Goal: Information Seeking & Learning: Learn about a topic

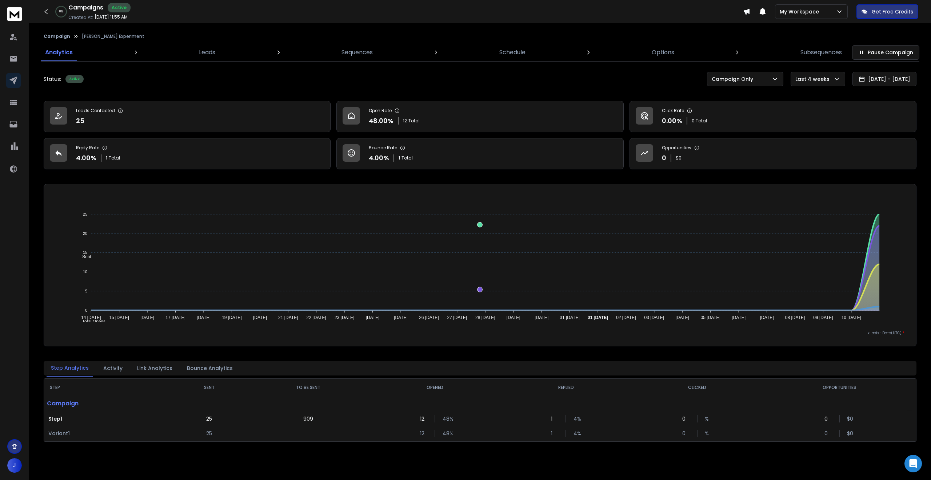
click at [462, 36] on div "Campaign Claude Experiment" at bounding box center [480, 37] width 879 height 12
click at [455, 13] on div "0 % Campaigns Active Created At: Aug 11, 2025, 11:55 AM My Workspace Get Free C…" at bounding box center [465, 11] width 931 height 23
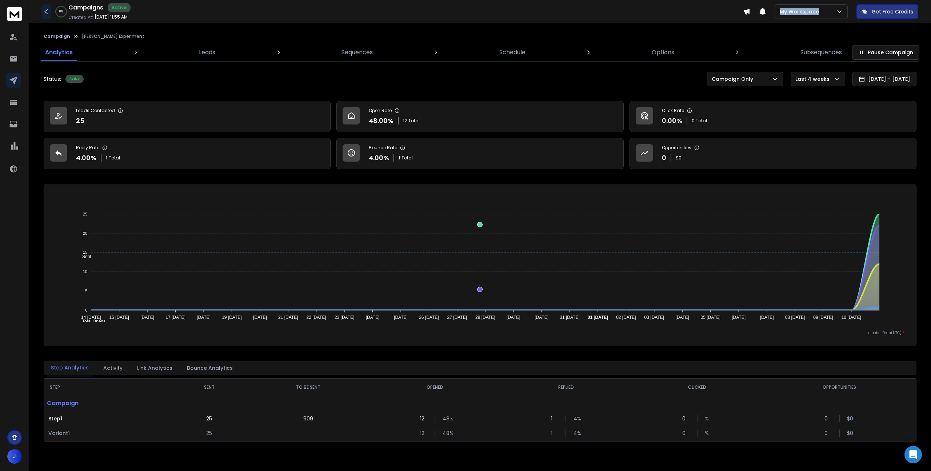
click at [45, 8] on icon at bounding box center [46, 11] width 7 height 7
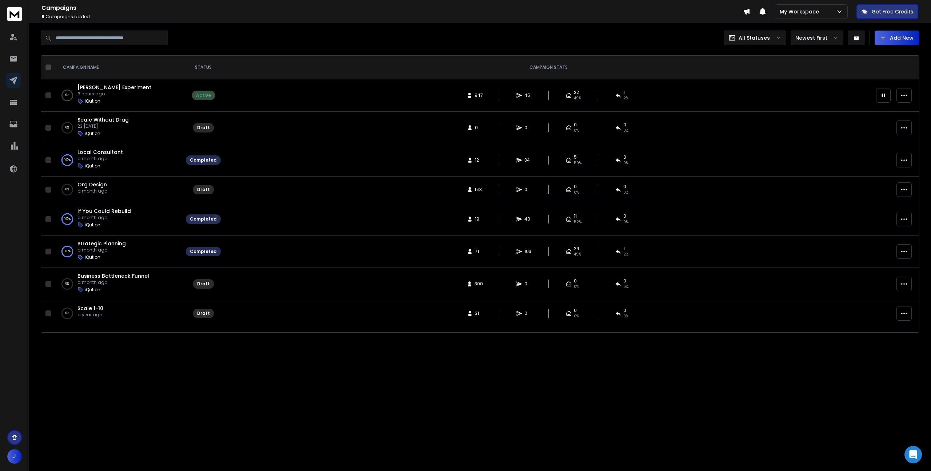
click at [139, 94] on div "0 % Claude Experiment 6 hours ago iQution" at bounding box center [117, 95] width 113 height 23
click at [914, 454] on icon "Open Intercom Messenger" at bounding box center [913, 454] width 8 height 9
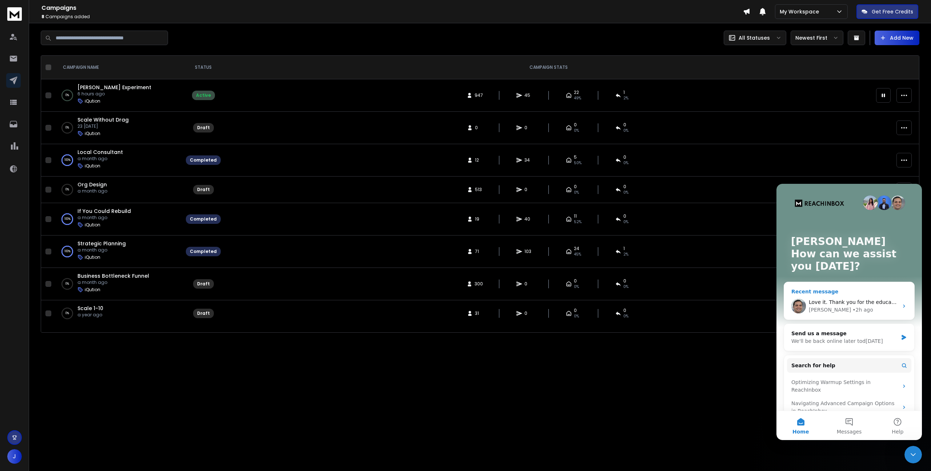
click at [854, 315] on div "Love it. Thank you for the education and the personal advice. I'm on it. Feel f…" at bounding box center [849, 306] width 130 height 27
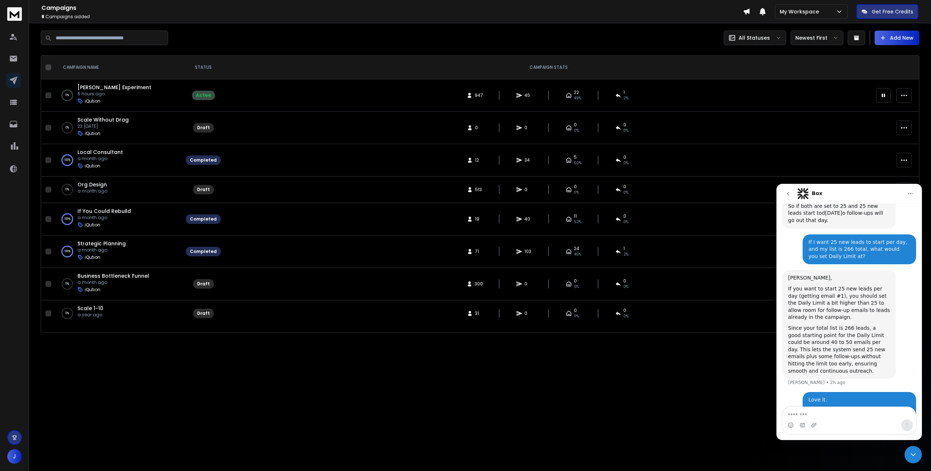
scroll to position [438, 0]
click at [787, 196] on icon "go back" at bounding box center [789, 194] width 6 height 6
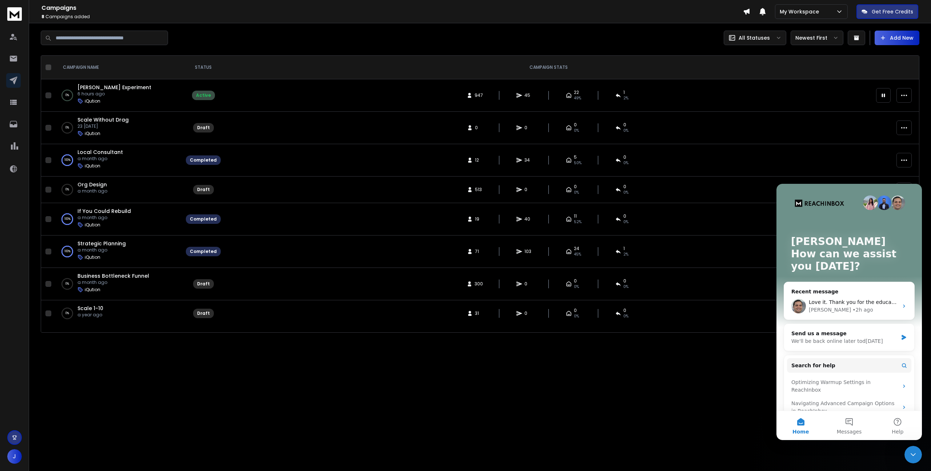
scroll to position [0, 0]
click at [854, 340] on div "We'll be back online later today" at bounding box center [845, 341] width 107 height 8
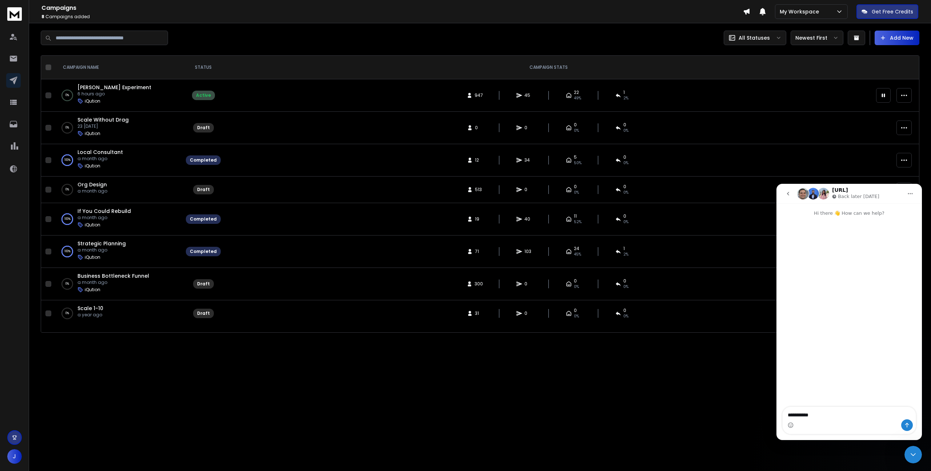
type textarea "**********"
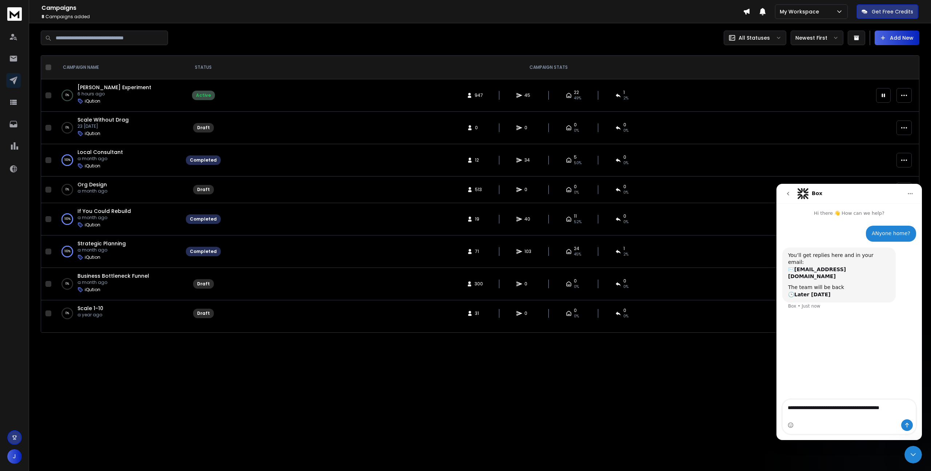
type textarea "**********"
click at [908, 423] on icon "Send a message…" at bounding box center [907, 425] width 6 height 6
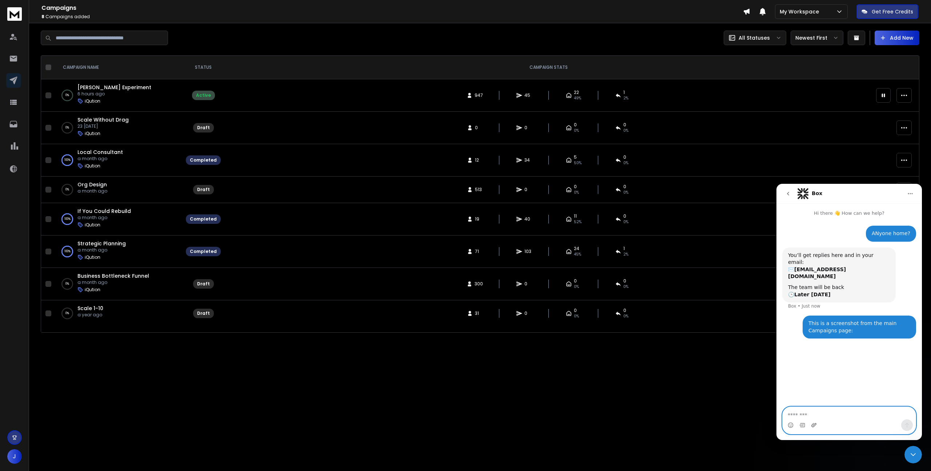
click at [812, 426] on icon "Upload attachment" at bounding box center [814, 425] width 5 height 4
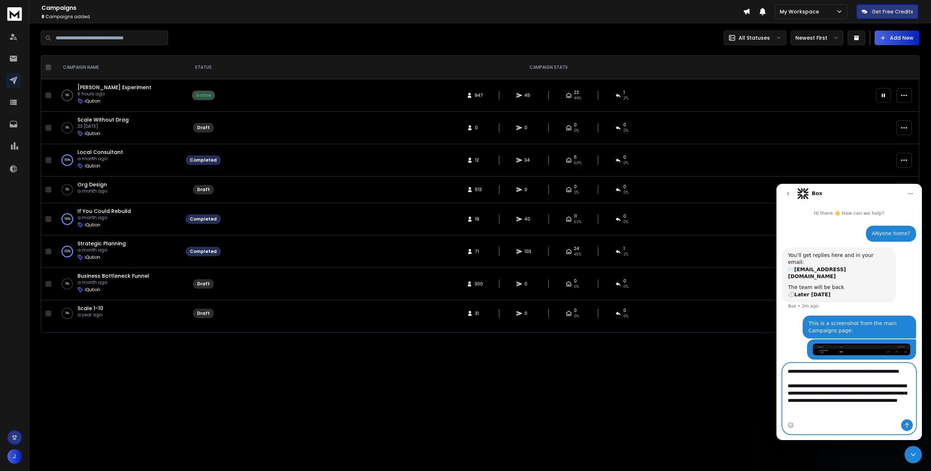
type textarea "**********"
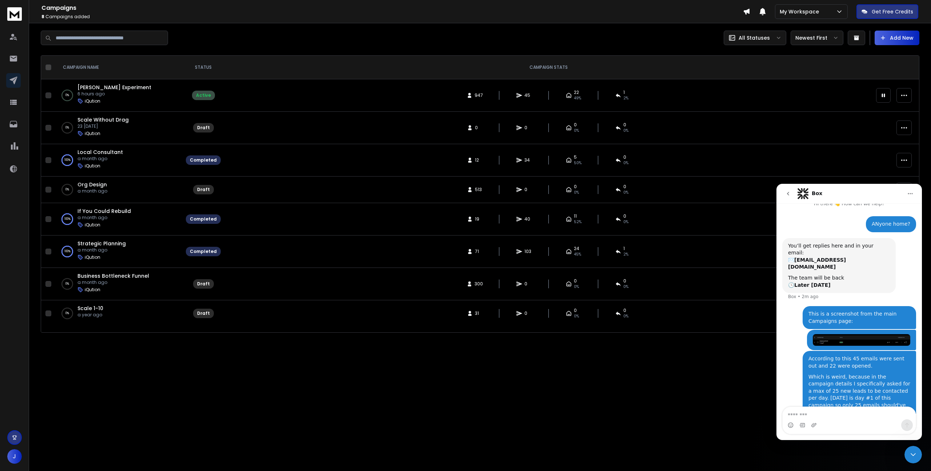
click at [140, 90] on div "0 % Claude Experiment 6 hours ago iQution" at bounding box center [117, 95] width 113 height 23
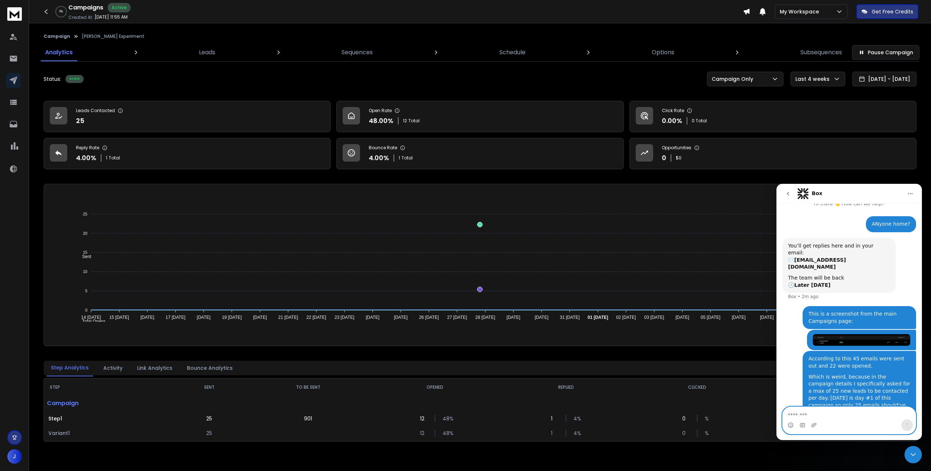
click at [810, 414] on textarea "Message…" at bounding box center [849, 413] width 133 height 12
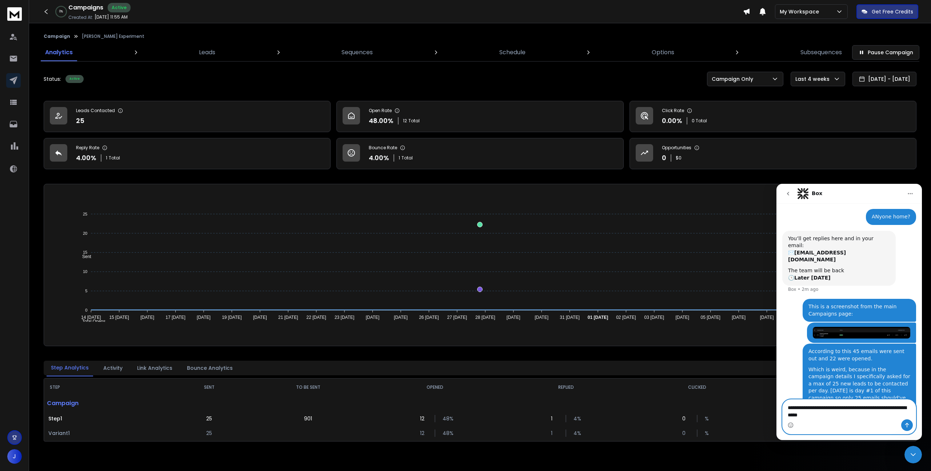
type textarea "**********"
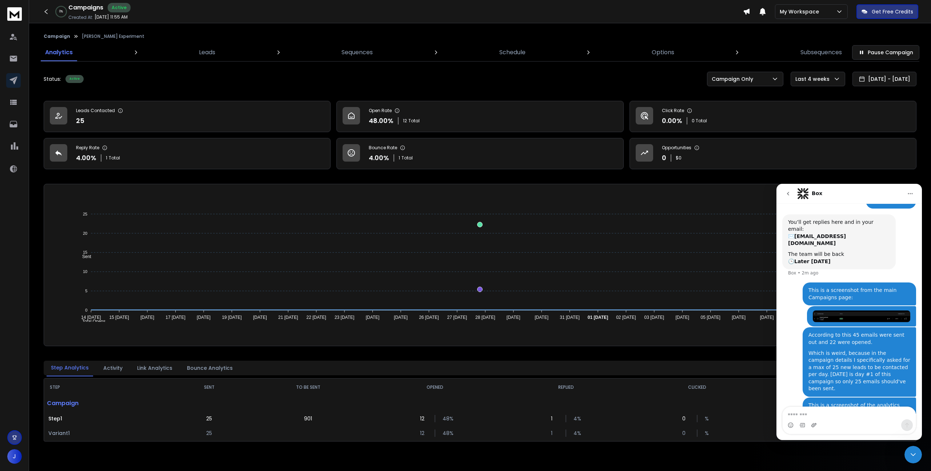
click at [813, 424] on icon "Upload attachment" at bounding box center [814, 425] width 5 height 4
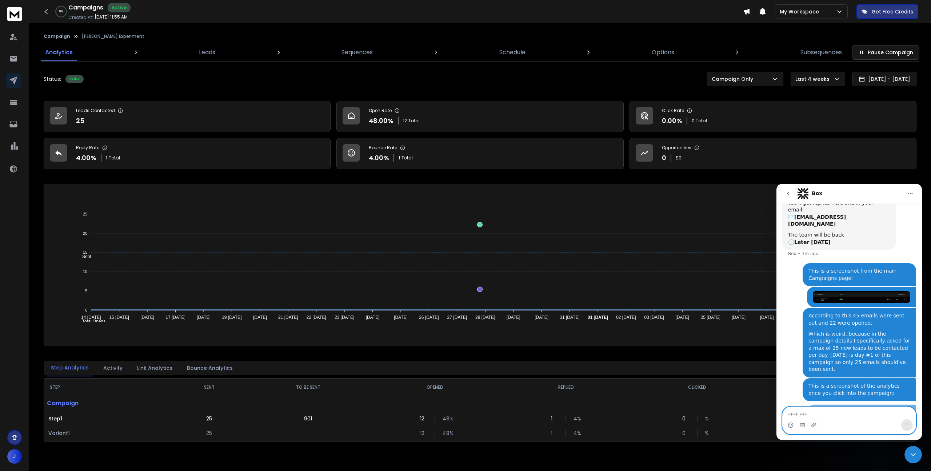
scroll to position [61, 0]
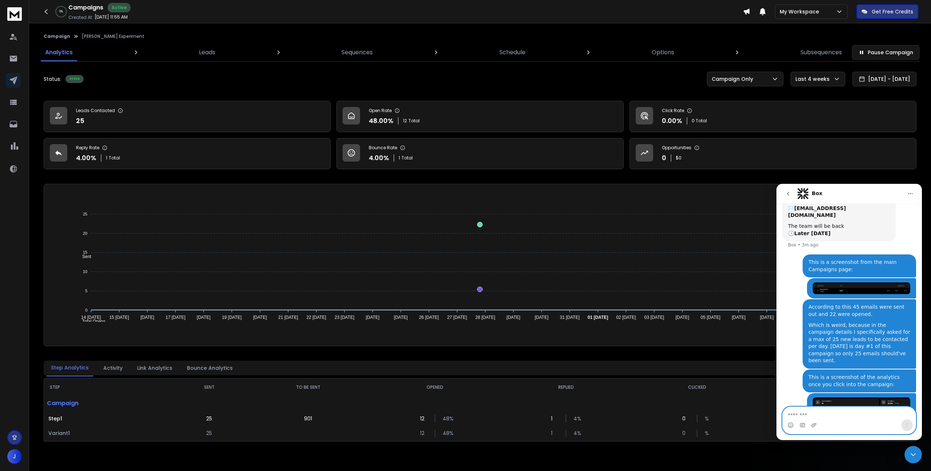
click at [835, 412] on textarea "Message…" at bounding box center [849, 413] width 133 height 12
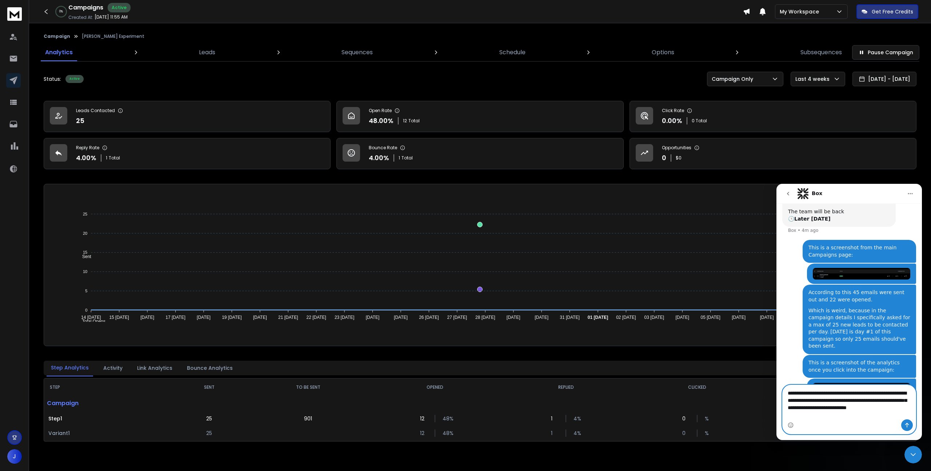
scroll to position [83, 0]
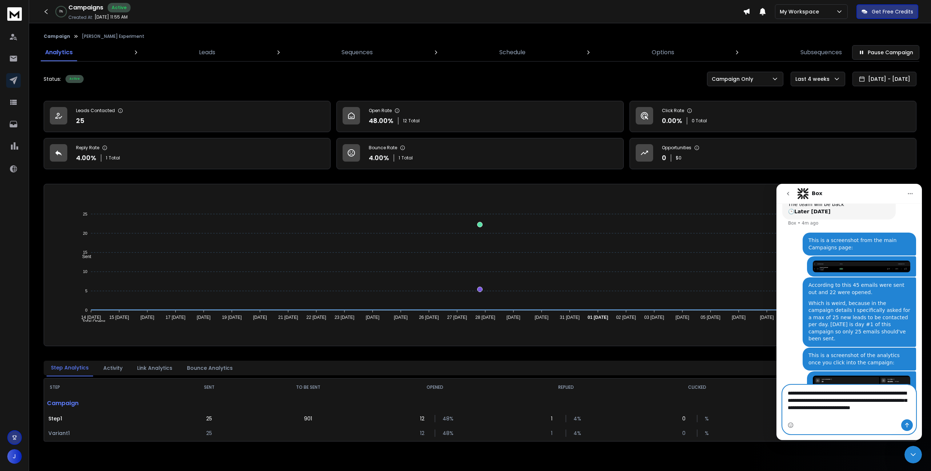
click at [835, 407] on textarea "**********" at bounding box center [849, 402] width 133 height 34
type textarea "**********"
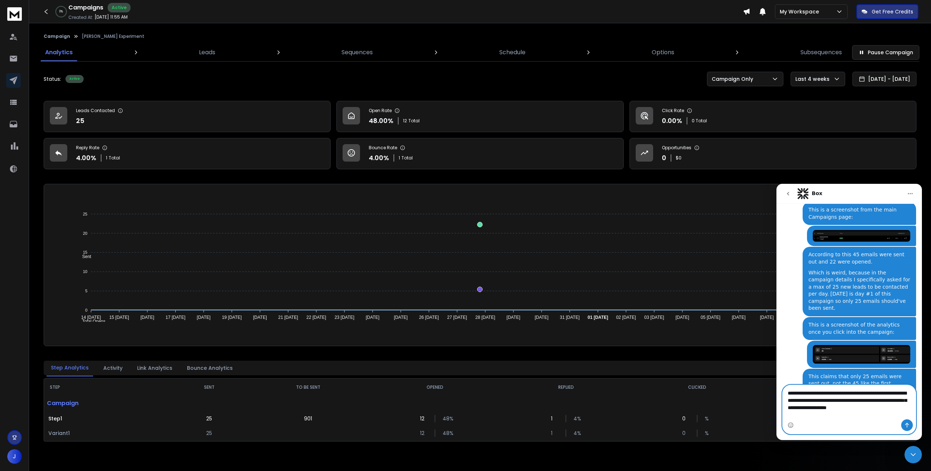
scroll to position [121, 0]
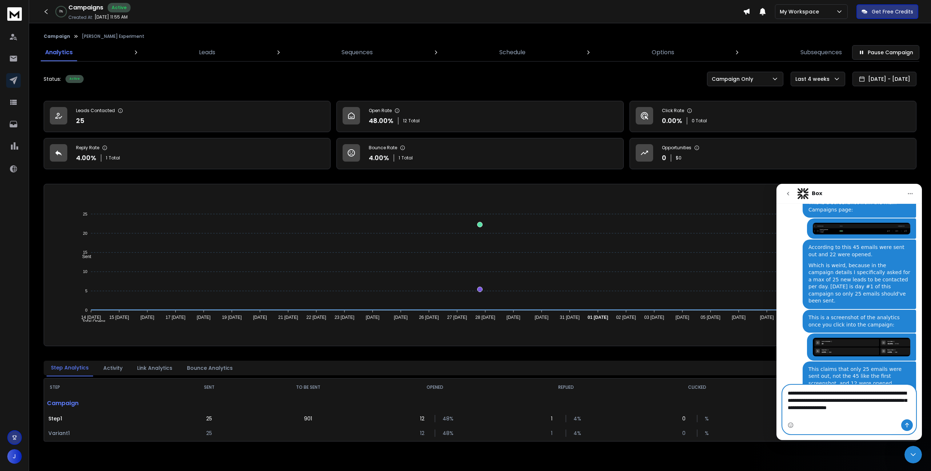
type textarea "**********"
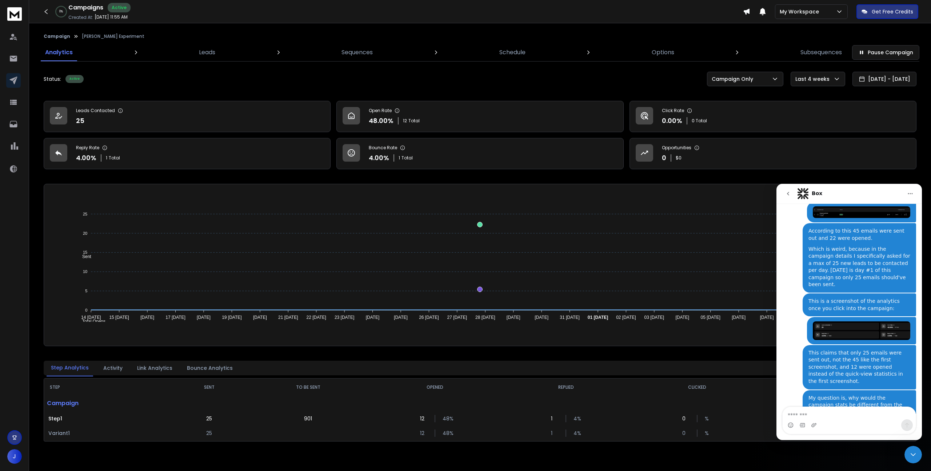
click at [592, 77] on div "Status: Active Pause Campaign Campaign Only Last 4 weeks 14 Jul 2025 - 11 Aug 2…" at bounding box center [480, 79] width 873 height 15
click at [712, 80] on p "Campaign Only" at bounding box center [734, 78] width 44 height 7
click at [705, 113] on div "Select All" at bounding box center [725, 113] width 73 height 12
click at [772, 80] on icon at bounding box center [775, 78] width 7 height 7
click at [816, 74] on button "Last 4 weeks" at bounding box center [818, 79] width 55 height 15
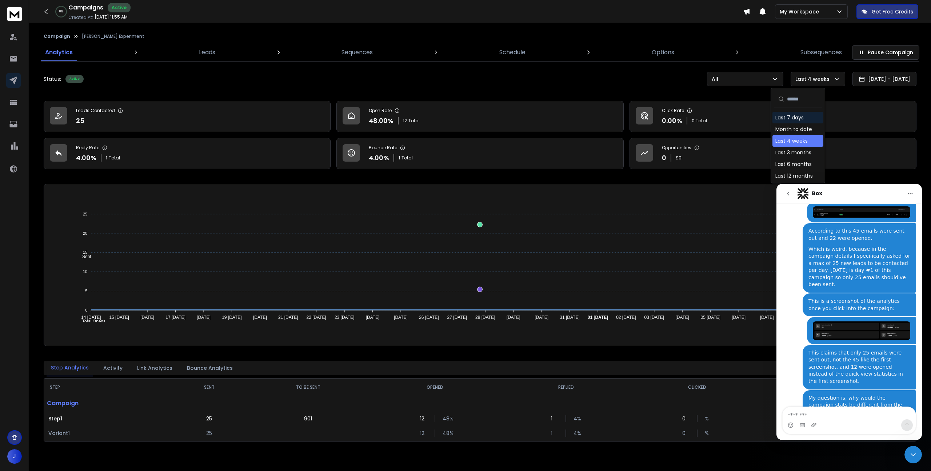
click at [626, 80] on div "Status: Active Pause Campaign All Last 4 weeks 14 Jul 2025 - 11 Aug 2025" at bounding box center [480, 79] width 873 height 15
click at [203, 53] on p "Leads" at bounding box center [207, 52] width 16 height 9
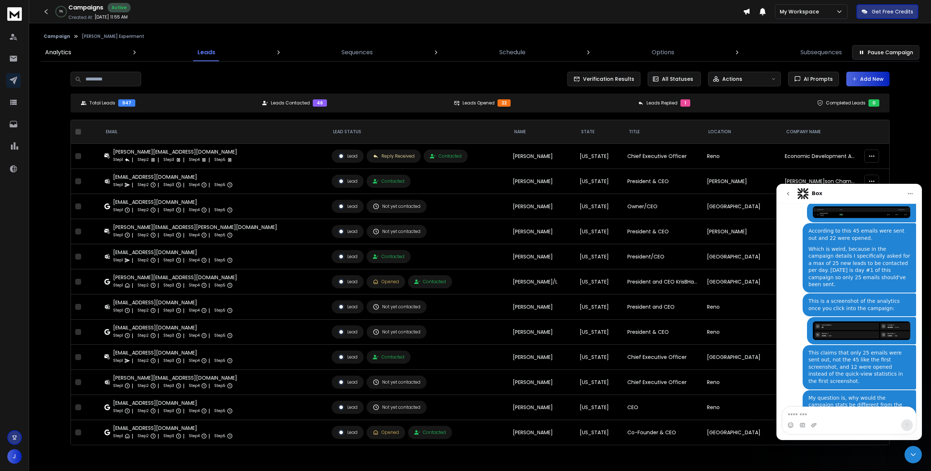
click at [62, 46] on link "Analytics" at bounding box center [58, 52] width 35 height 17
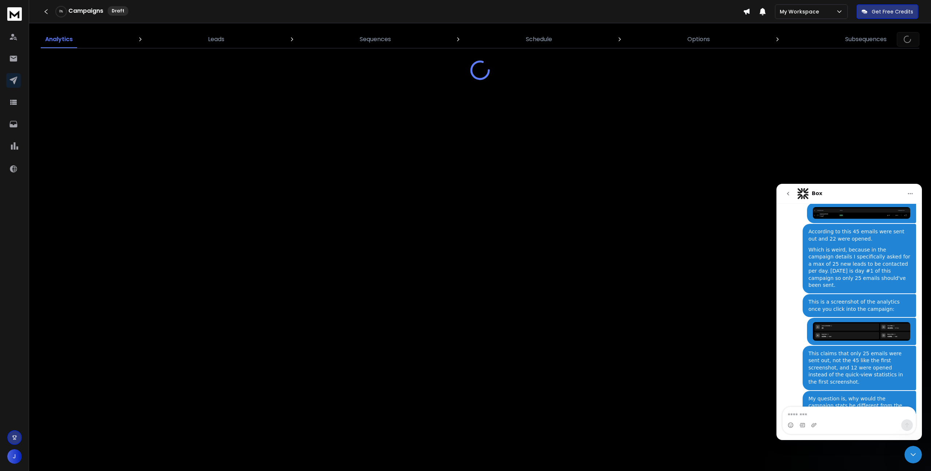
scroll to position [137, 0]
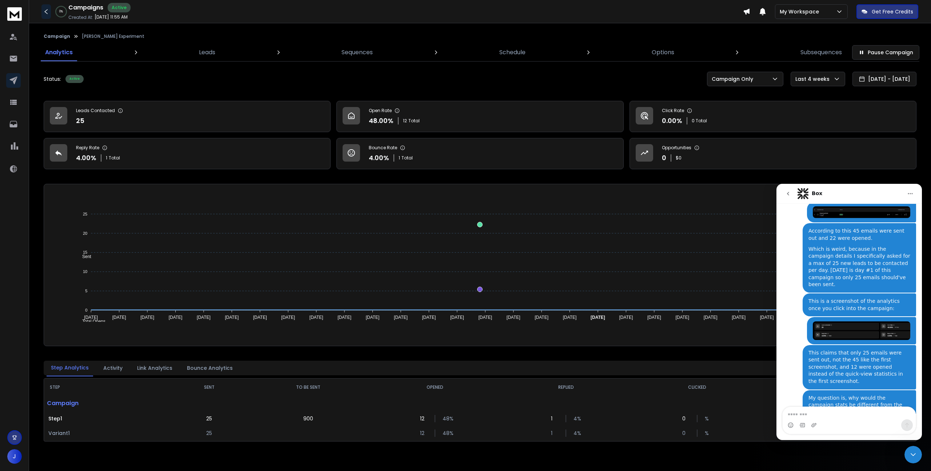
click at [47, 10] on icon at bounding box center [45, 11] width 3 height 5
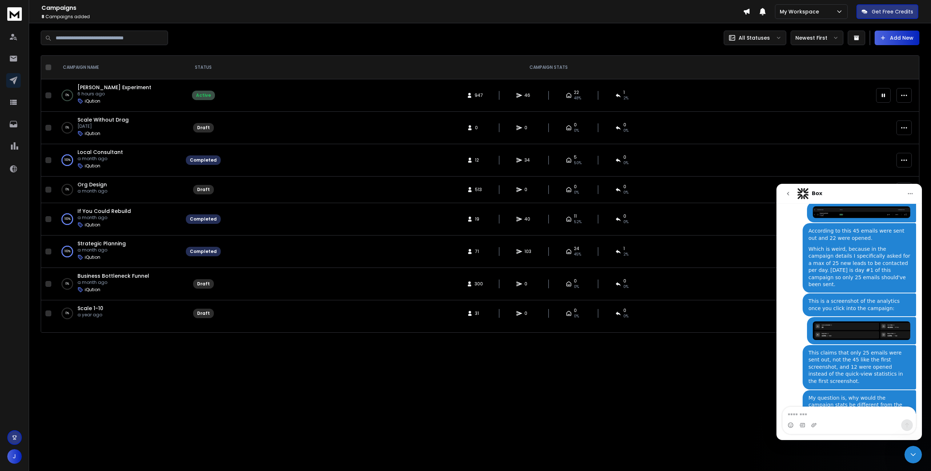
click at [913, 457] on icon "Close Intercom Messenger" at bounding box center [913, 454] width 9 height 9
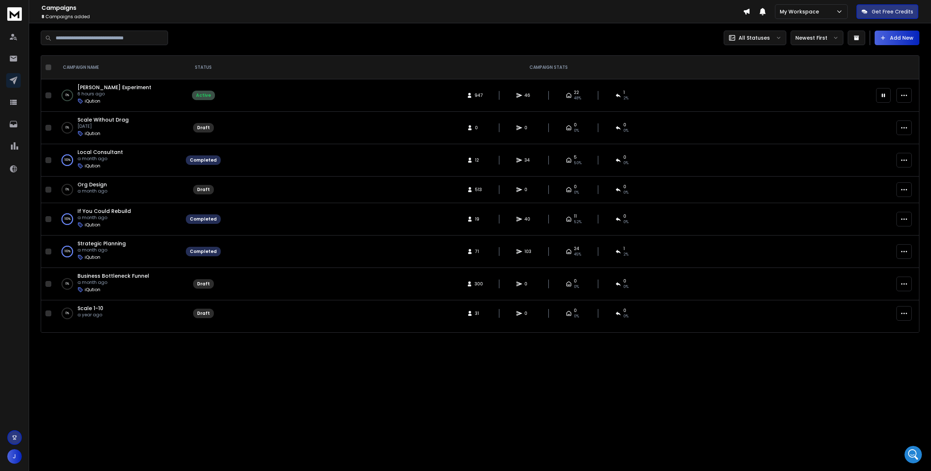
scroll to position [137, 0]
click at [312, 62] on th "CAMPAIGN STATS" at bounding box center [548, 68] width 647 height 24
click at [408, 97] on div "947 50 24 48 % 1 2 %" at bounding box center [549, 96] width 638 height 12
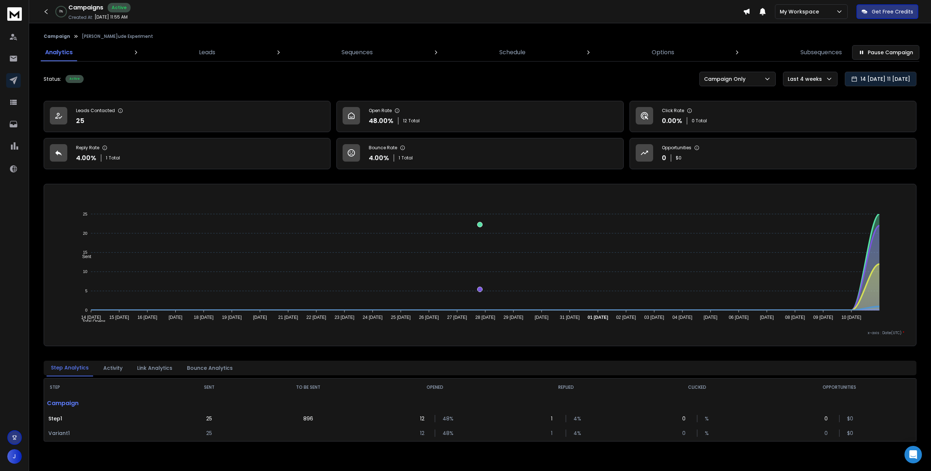
click at [855, 80] on button "14 Jul 2025 - 11 Aug 2025" at bounding box center [881, 79] width 72 height 15
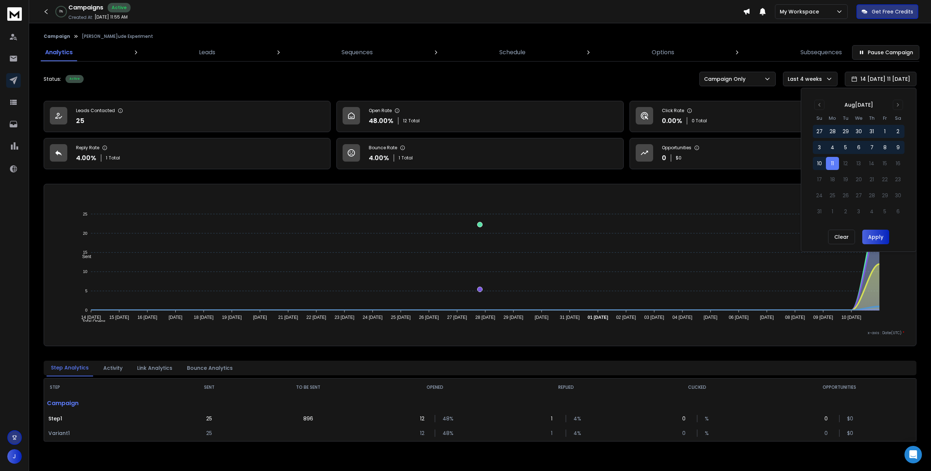
click at [848, 162] on td "12" at bounding box center [845, 163] width 13 height 13
click at [669, 76] on div "Status: Active Pause Campaign Campaign Only Last 4 weeks 14 Jul 2025 - 11 Aug 2…" at bounding box center [480, 79] width 873 height 15
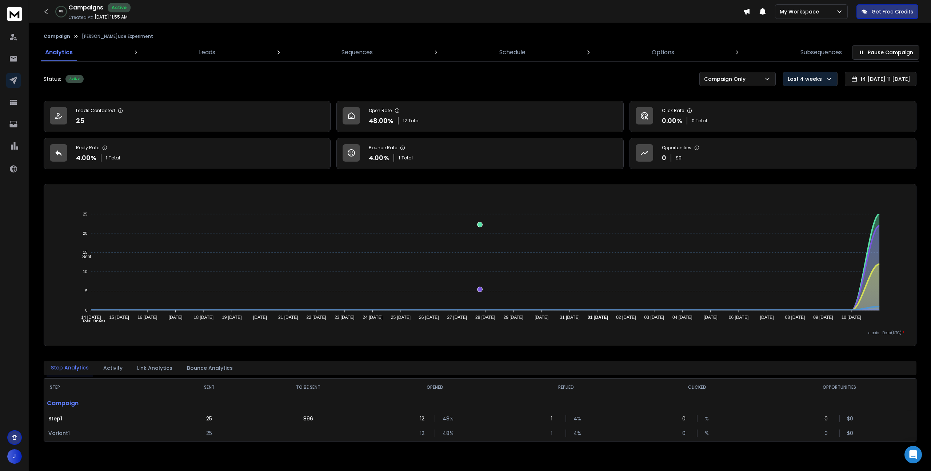
click at [796, 83] on button "Last 4 weeks" at bounding box center [810, 79] width 55 height 15
click at [629, 73] on div "Status: Active Pause Campaign Campaign Only Last 4 weeks 14 Jul 2025 - 11 Aug 2…" at bounding box center [480, 79] width 873 height 15
click at [512, 54] on p "Schedule" at bounding box center [513, 52] width 26 height 9
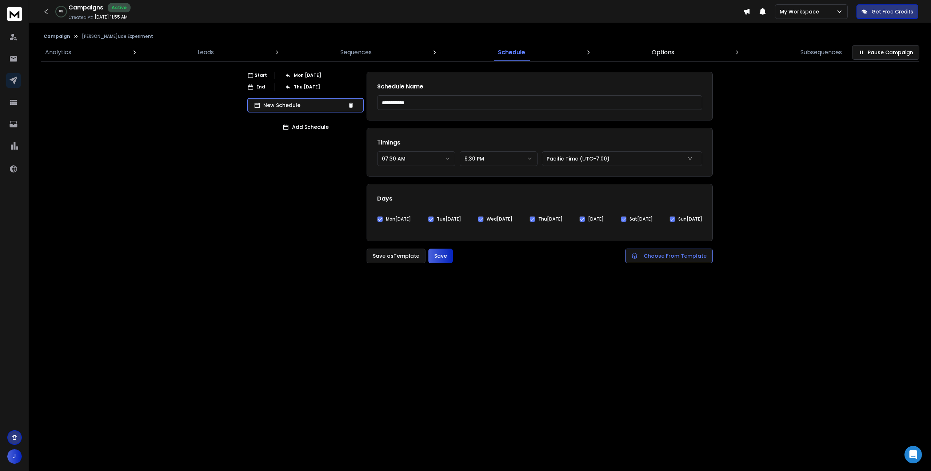
click at [662, 58] on link "Options" at bounding box center [663, 52] width 31 height 17
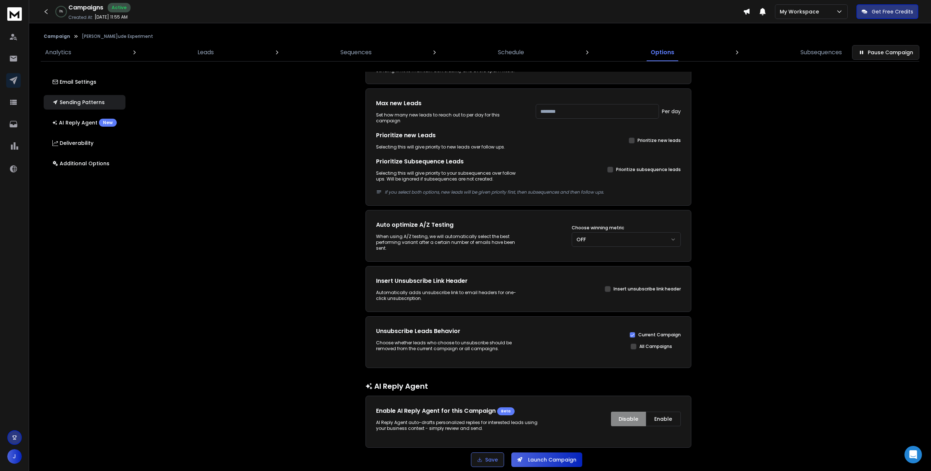
scroll to position [438, 0]
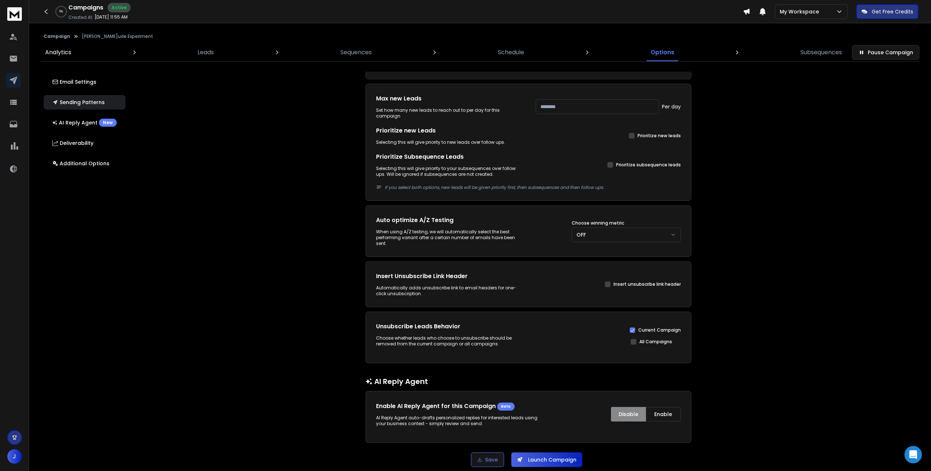
click at [58, 50] on p "Analytics" at bounding box center [58, 52] width 26 height 9
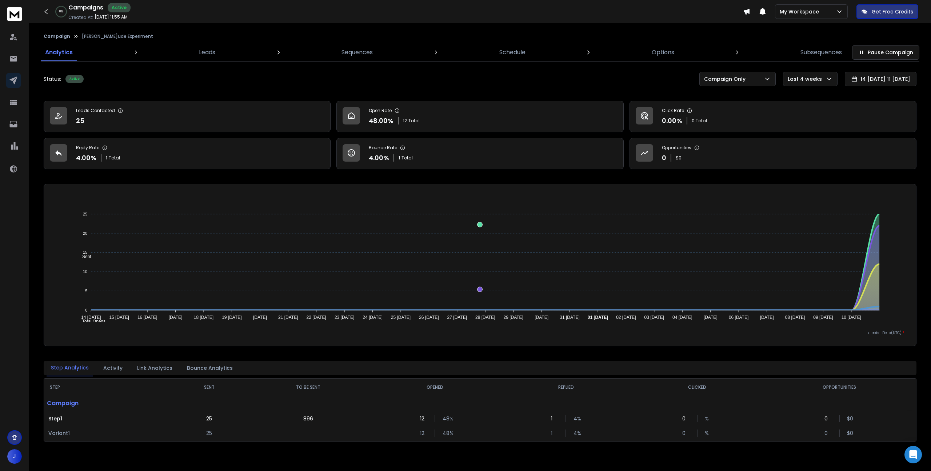
click at [116, 371] on button "Activity" at bounding box center [113, 368] width 28 height 16
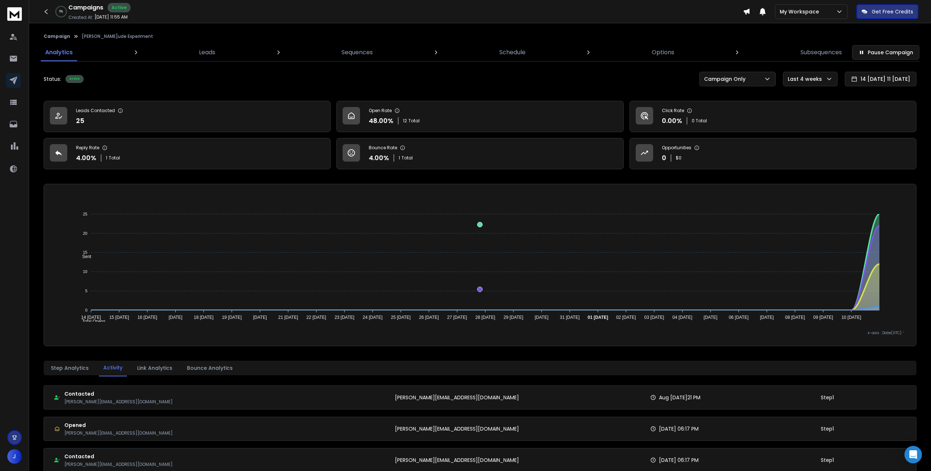
click at [153, 371] on button "Link Analytics" at bounding box center [155, 368] width 44 height 16
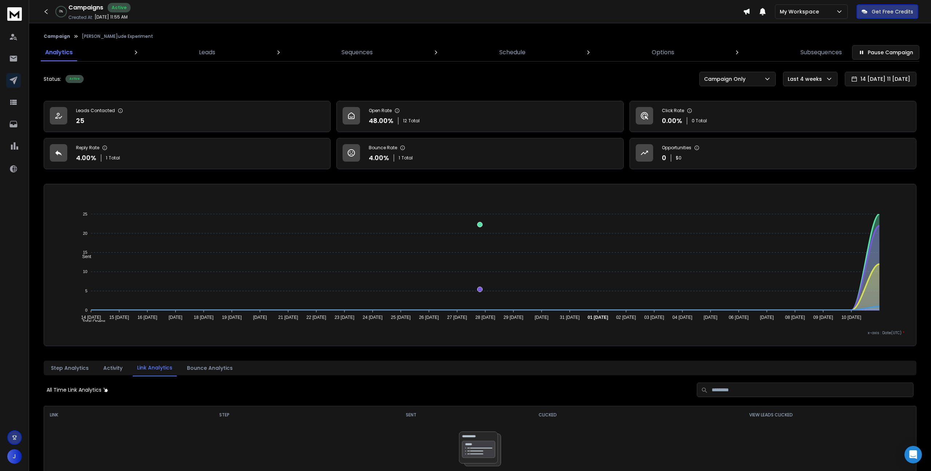
scroll to position [28, 0]
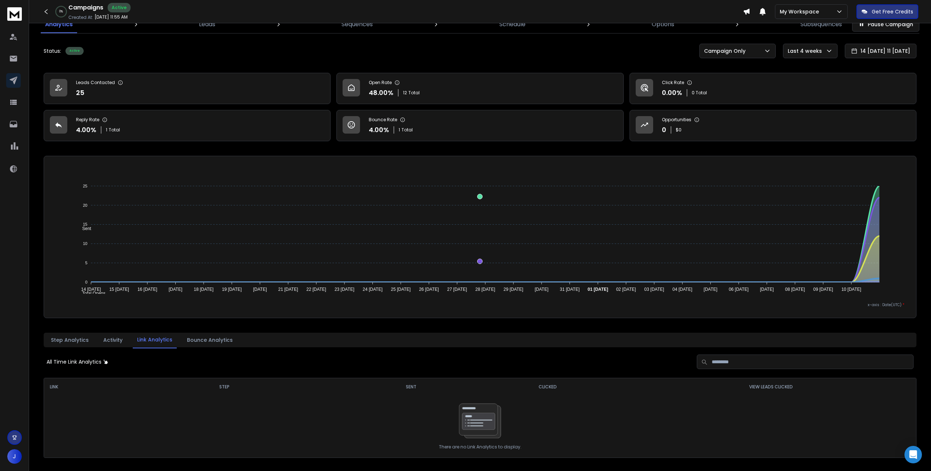
click at [224, 340] on button "Bounce Analytics" at bounding box center [210, 340] width 55 height 16
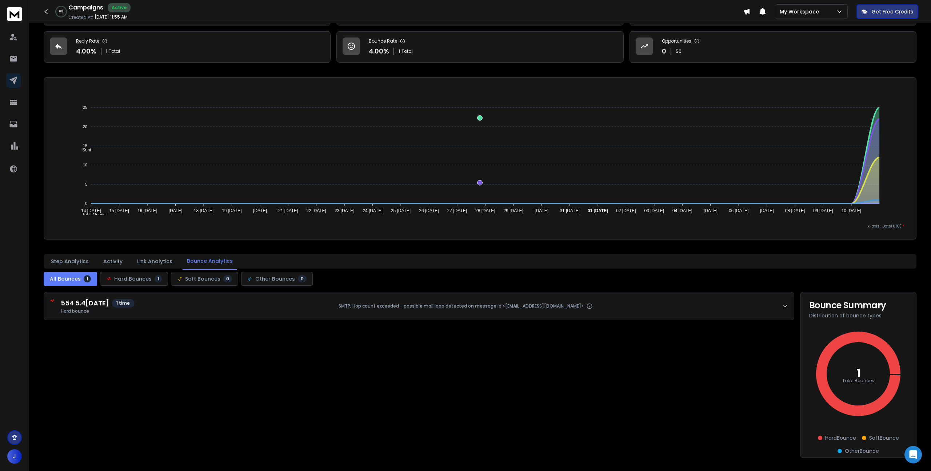
scroll to position [0, 0]
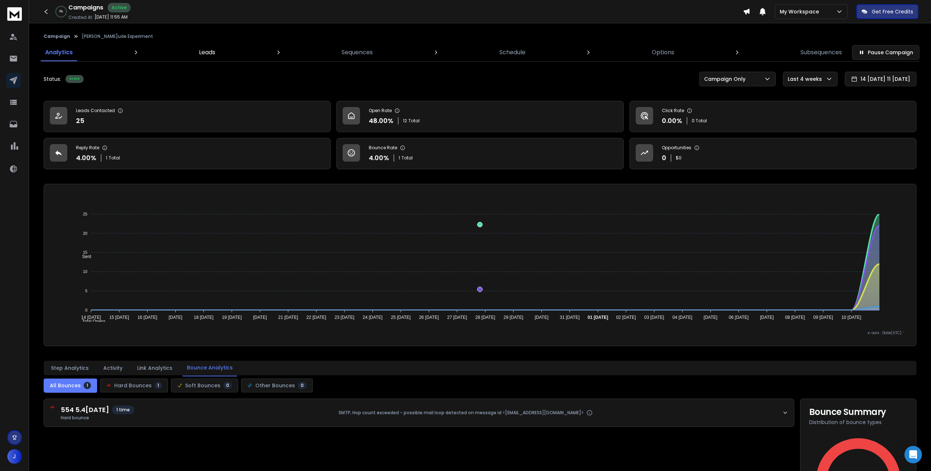
click at [210, 50] on p "Leads" at bounding box center [207, 52] width 16 height 9
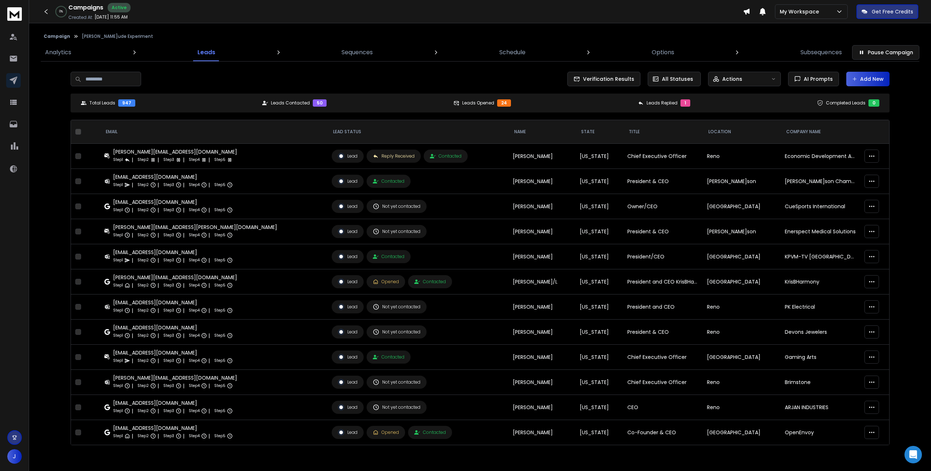
click at [338, 157] on div "Lead" at bounding box center [348, 156] width 20 height 7
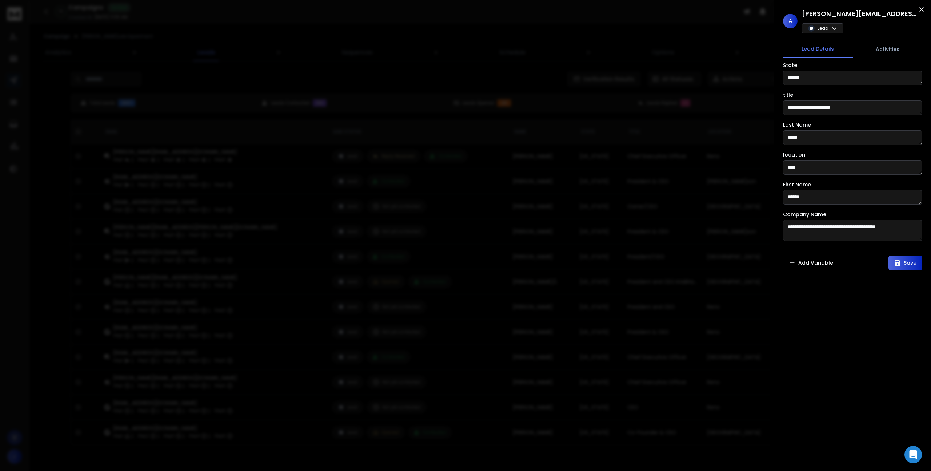
click at [925, 11] on icon "button" at bounding box center [921, 9] width 7 height 7
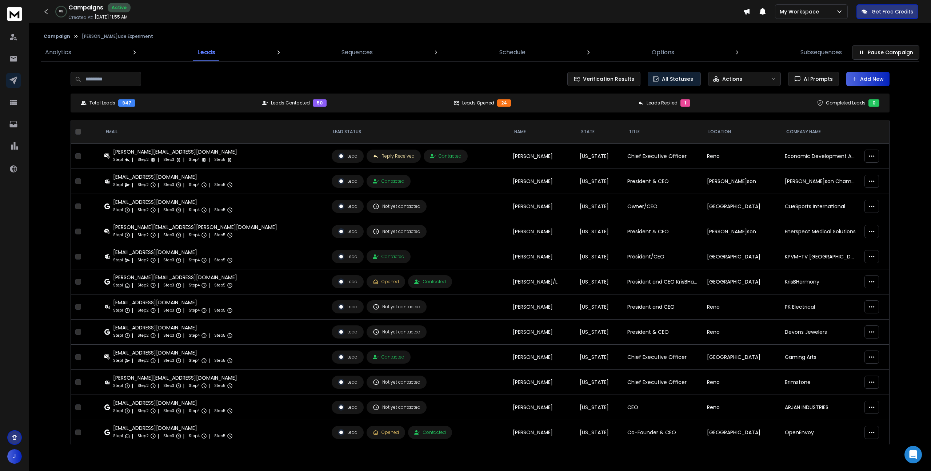
click at [673, 77] on p "All Statuses" at bounding box center [677, 78] width 31 height 7
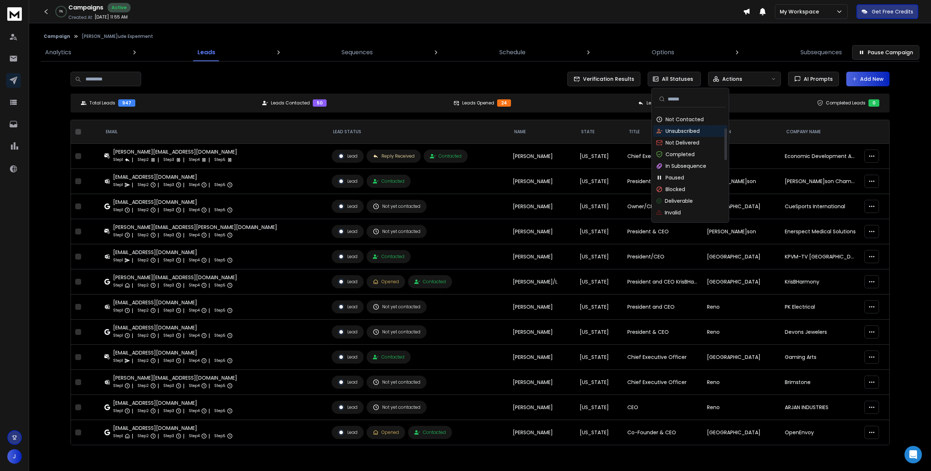
scroll to position [61, 0]
click at [683, 183] on p "Blocked" at bounding box center [676, 184] width 20 height 7
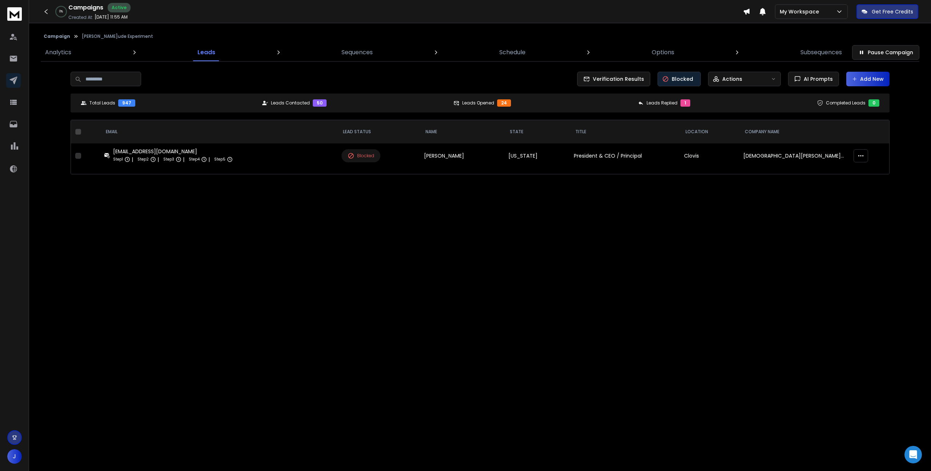
click at [692, 78] on p "Blocked" at bounding box center [682, 78] width 21 height 7
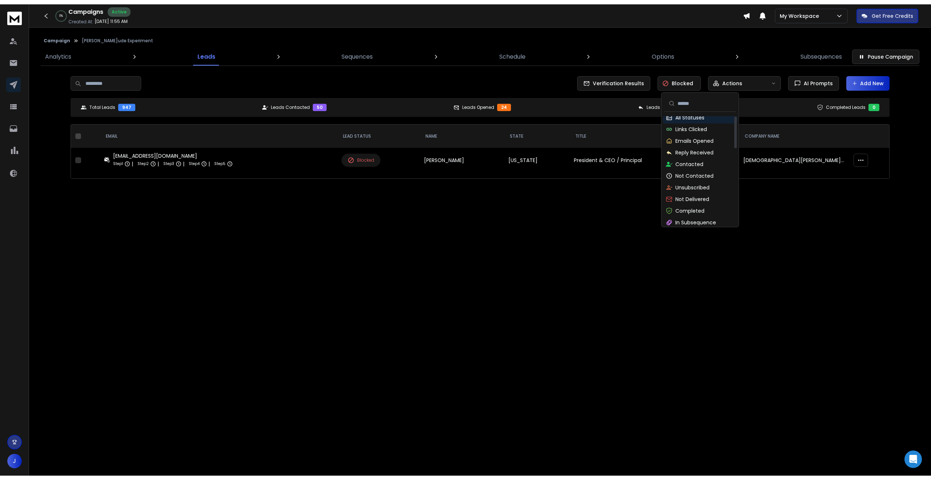
scroll to position [0, 0]
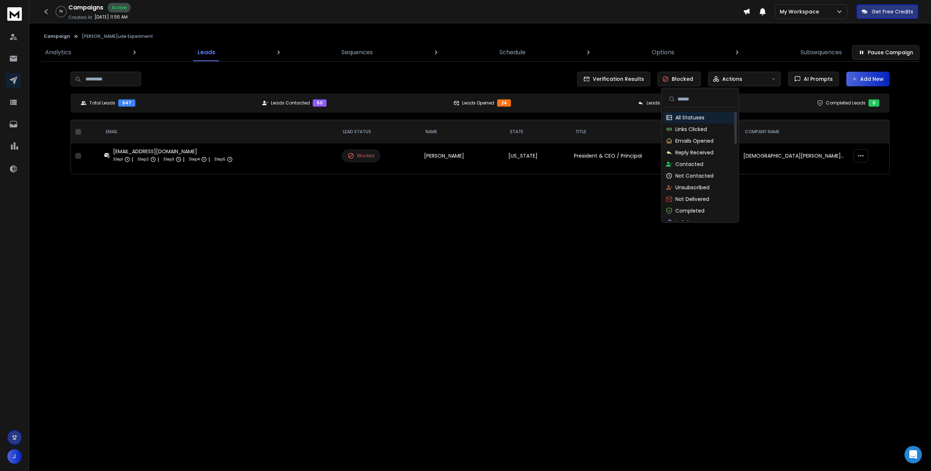
click at [589, 96] on div "Total Leads 947 Leads Contacted 50 Leads Opened 24 Leads Replied 1 Completed Le…" at bounding box center [481, 103] width 820 height 19
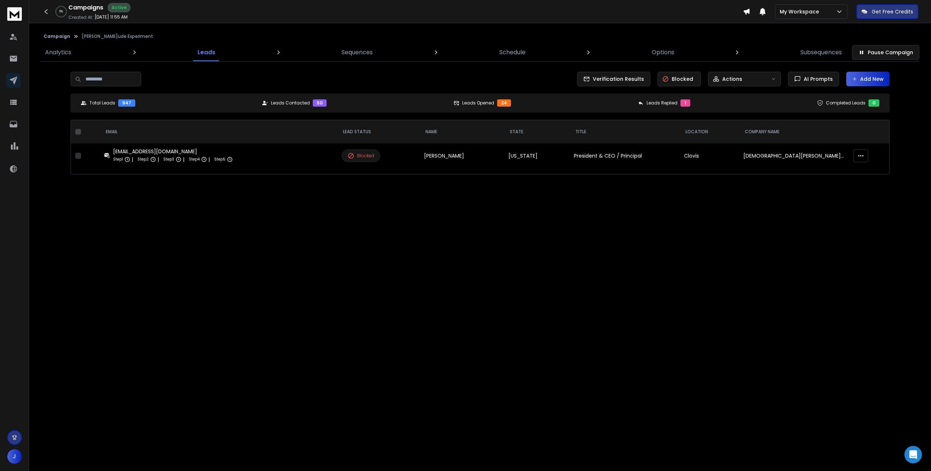
click at [155, 152] on div "dmowry@bcf-engr.com" at bounding box center [173, 151] width 120 height 7
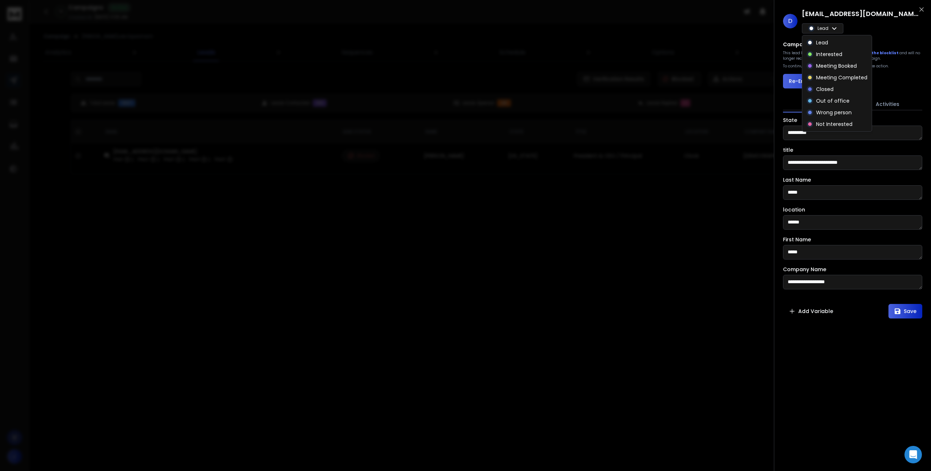
click at [836, 24] on body "**********" at bounding box center [465, 235] width 931 height 471
click at [868, 28] on div at bounding box center [465, 235] width 931 height 471
click at [889, 104] on button "Activities" at bounding box center [888, 104] width 70 height 16
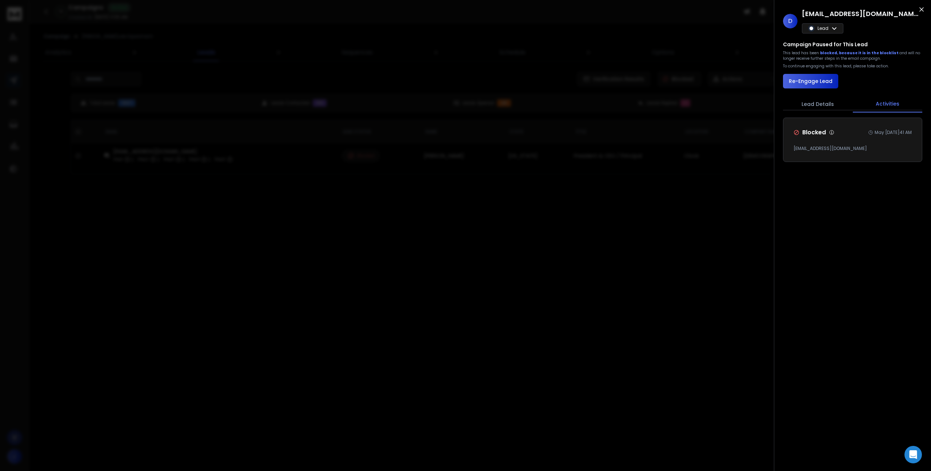
click at [919, 11] on icon "button" at bounding box center [921, 9] width 7 height 7
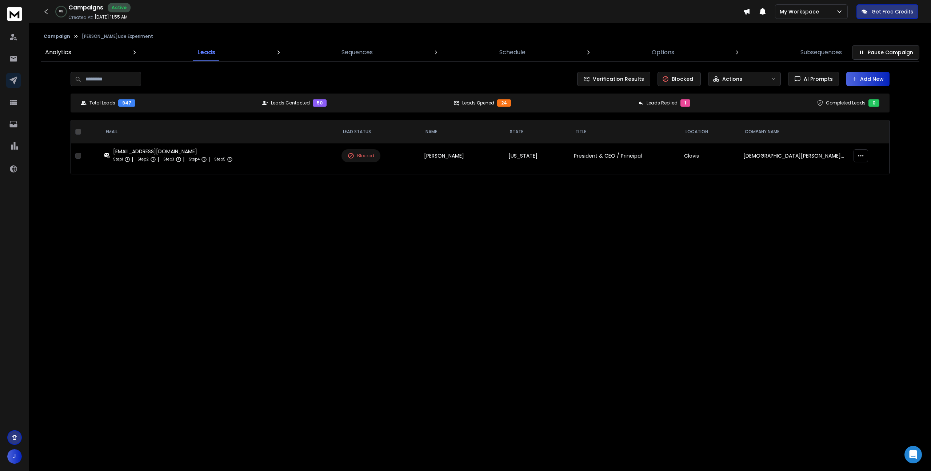
click at [62, 48] on p "Analytics" at bounding box center [58, 52] width 26 height 9
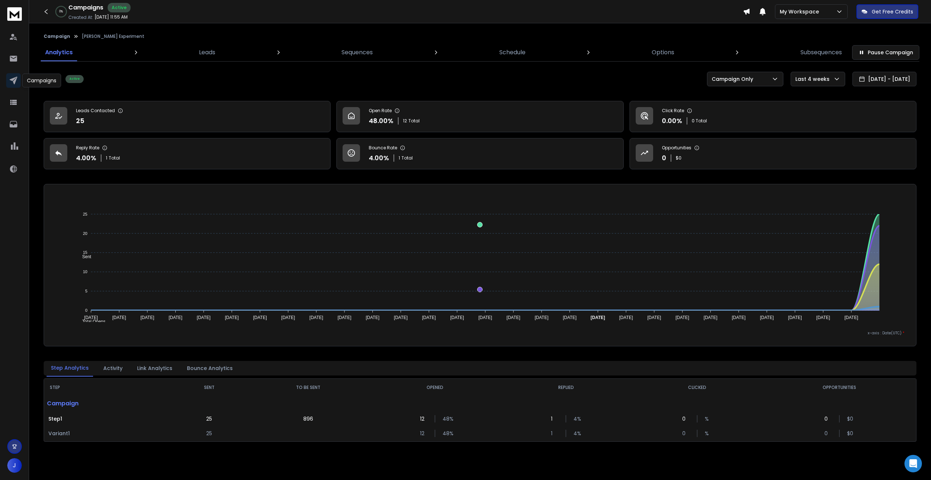
click at [13, 87] on link at bounding box center [13, 80] width 15 height 15
